Goal: Task Accomplishment & Management: Manage account settings

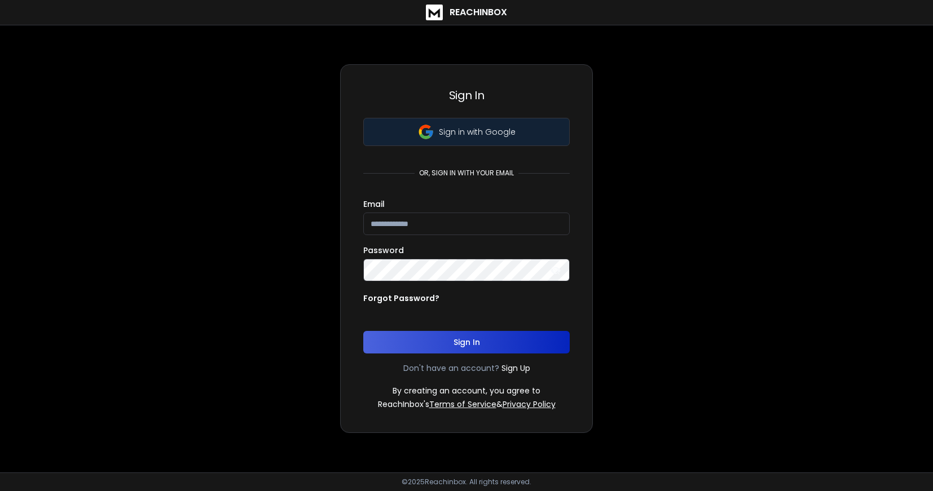
click at [468, 133] on p "Sign in with Google" at bounding box center [477, 131] width 77 height 11
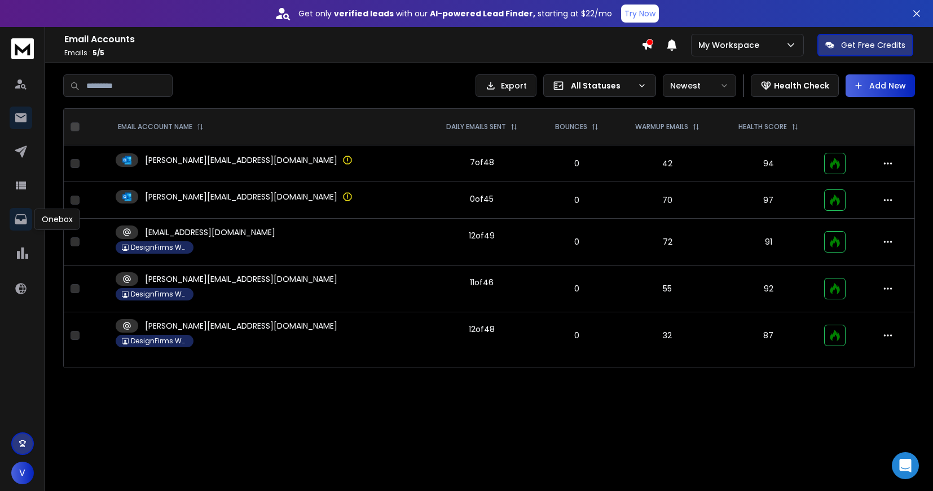
click at [19, 219] on icon at bounding box center [21, 220] width 14 height 14
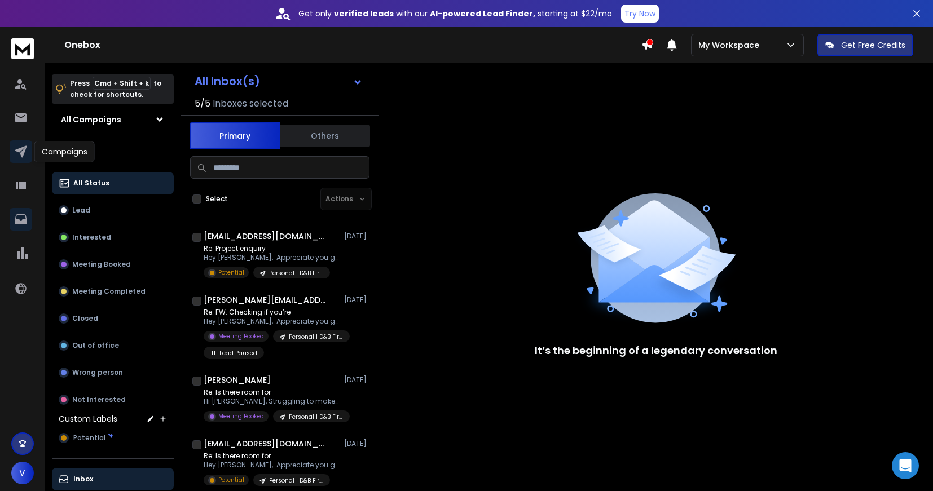
click at [23, 151] on icon at bounding box center [21, 152] width 12 height 12
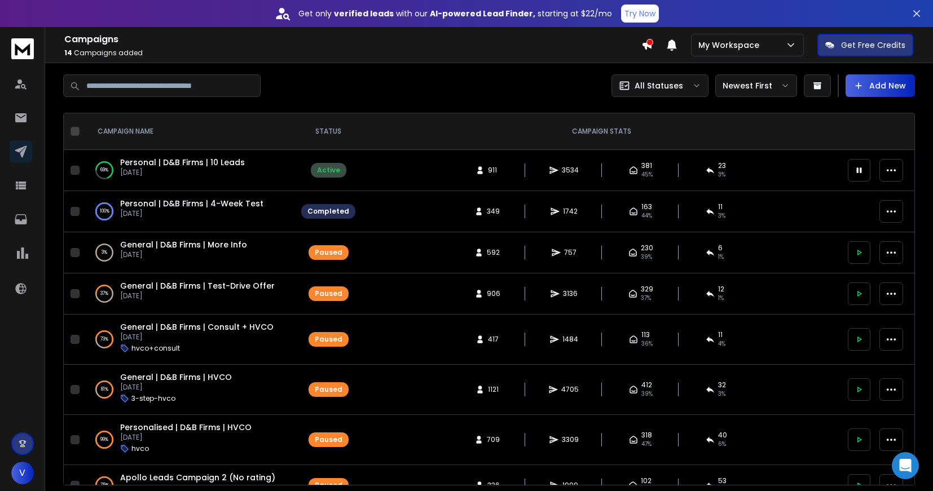
click at [190, 164] on span "Personal | D&B Firms | 10 Leads" at bounding box center [182, 162] width 125 height 11
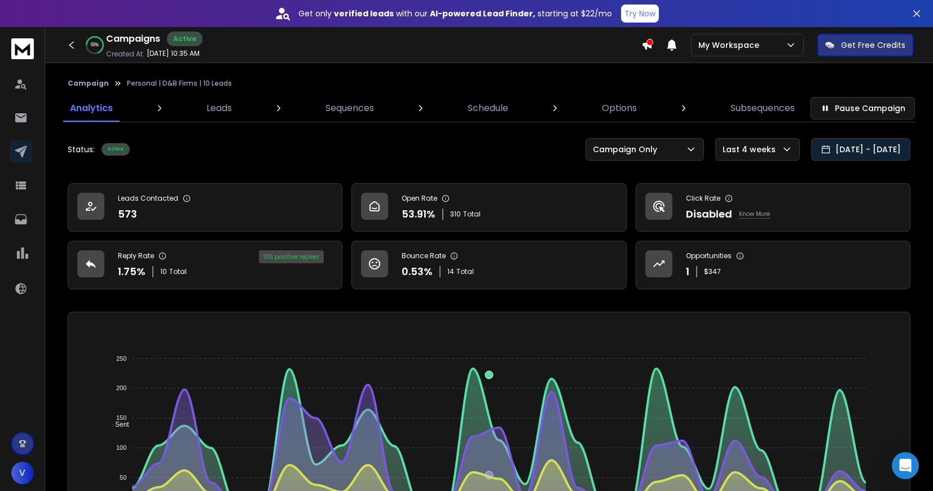
click at [817, 150] on button "[DATE] - [DATE]" at bounding box center [860, 149] width 99 height 23
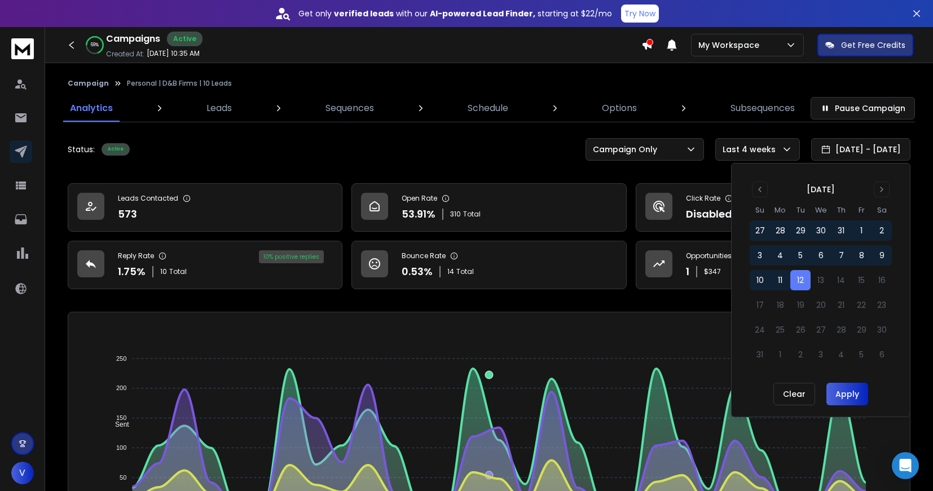
click at [863, 229] on button "1" at bounding box center [861, 231] width 20 height 20
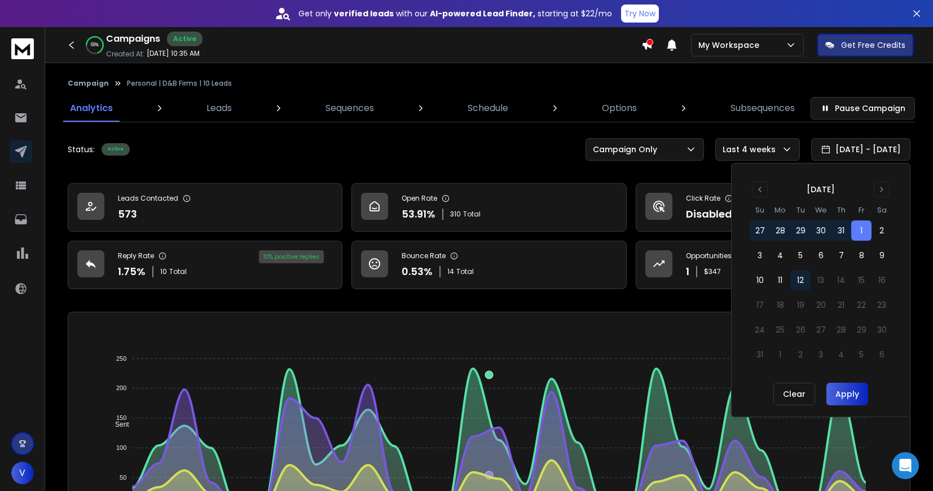
click at [863, 229] on button "1" at bounding box center [861, 231] width 20 height 20
click at [842, 258] on button "7" at bounding box center [841, 255] width 20 height 20
click at [837, 395] on button "Apply" at bounding box center [848, 394] width 42 height 23
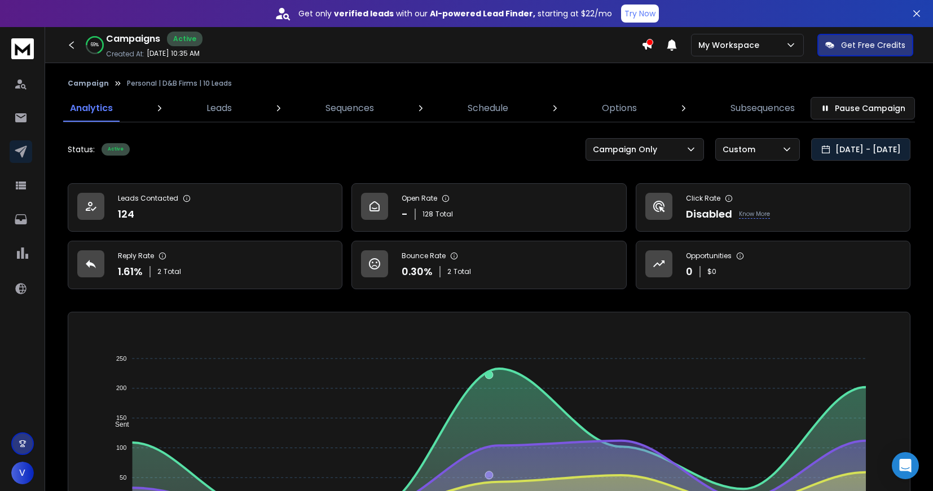
click at [821, 149] on button "[DATE] - [DATE]" at bounding box center [860, 149] width 99 height 23
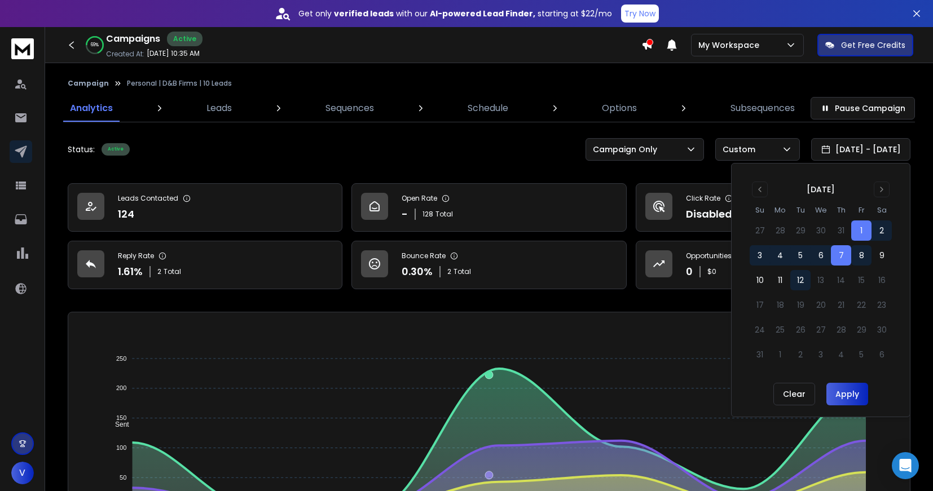
click at [859, 255] on button "8" at bounding box center [861, 255] width 20 height 20
click at [802, 282] on button "12" at bounding box center [800, 280] width 20 height 20
click at [842, 396] on button "Apply" at bounding box center [848, 394] width 42 height 23
